Goal: Navigation & Orientation: Find specific page/section

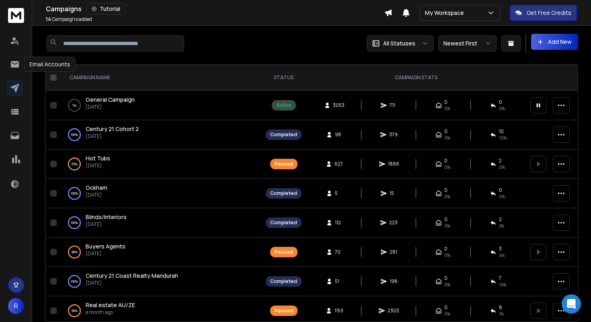
click at [13, 67] on icon at bounding box center [15, 64] width 8 height 6
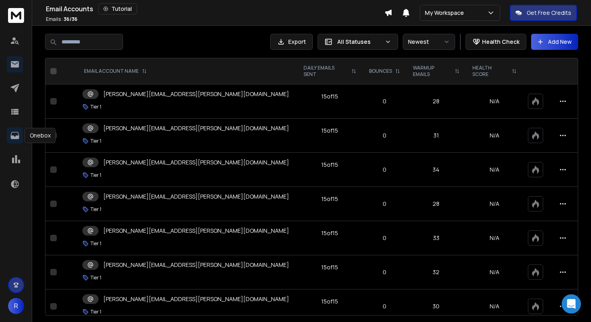
click at [12, 140] on icon at bounding box center [15, 136] width 10 height 10
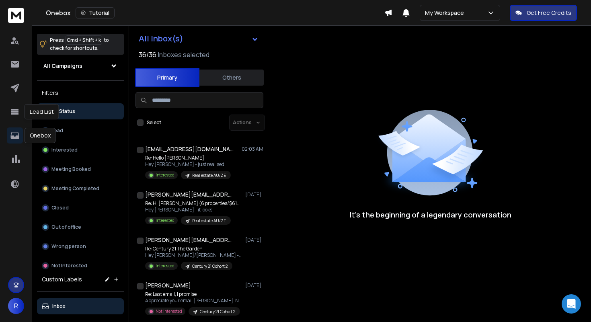
click at [18, 132] on icon at bounding box center [15, 136] width 10 height 10
click at [21, 91] on link at bounding box center [15, 88] width 16 height 16
